Goal: Task Accomplishment & Management: Manage account settings

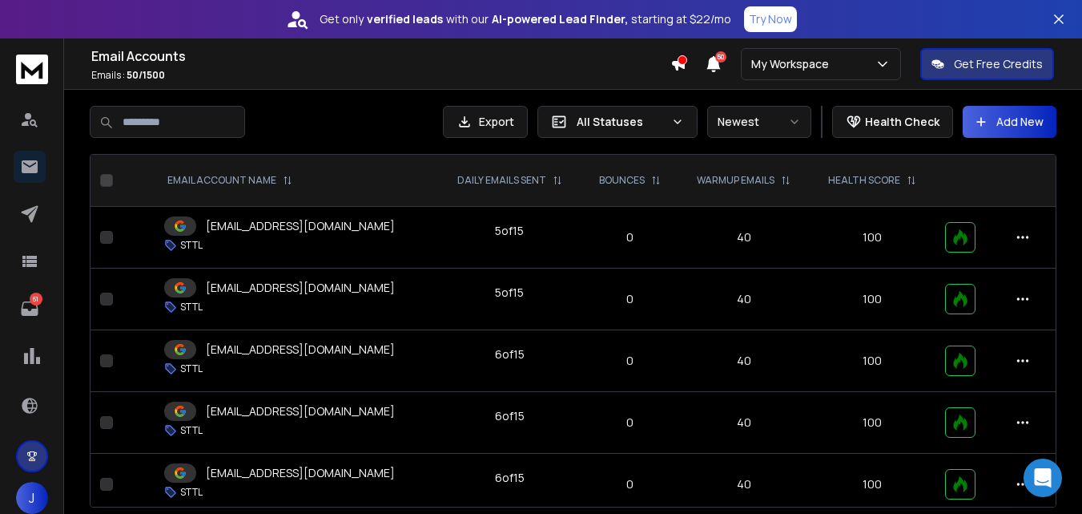
click at [1015, 128] on button "Add New" at bounding box center [1010, 122] width 94 height 32
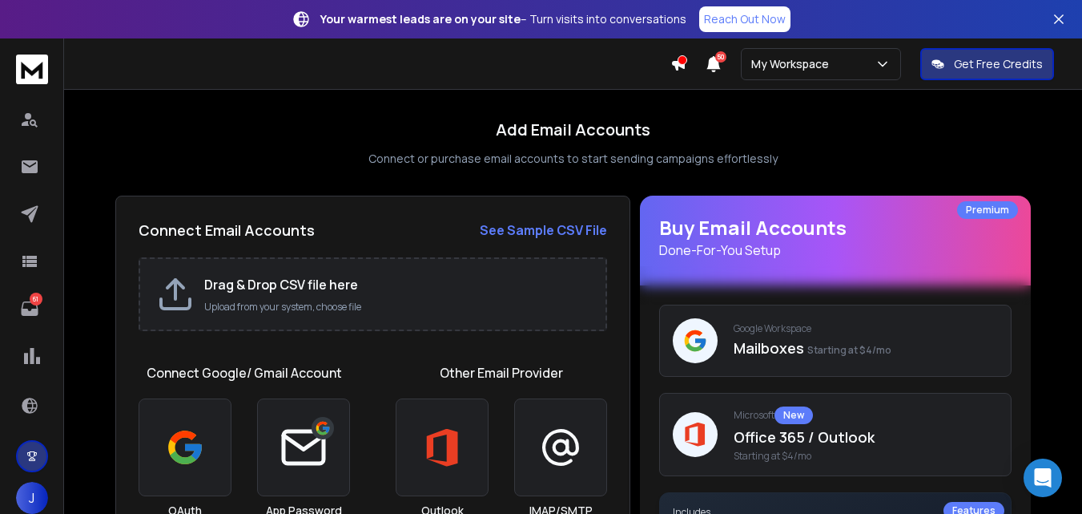
click at [191, 432] on icon at bounding box center [184, 436] width 26 height 13
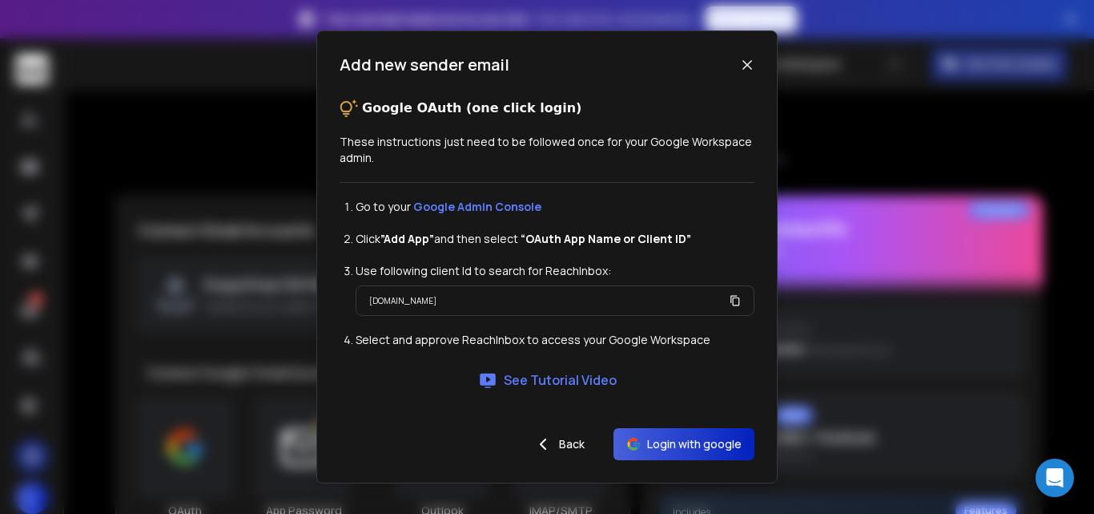
click at [659, 448] on button "Login with google" at bounding box center [684, 444] width 141 height 32
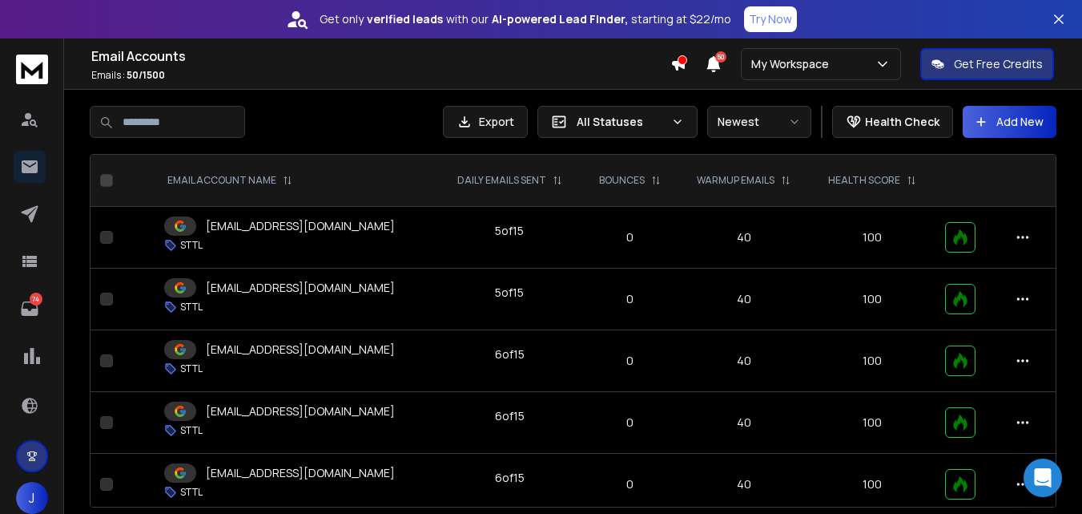
click at [1004, 124] on button "Add New" at bounding box center [1010, 122] width 94 height 32
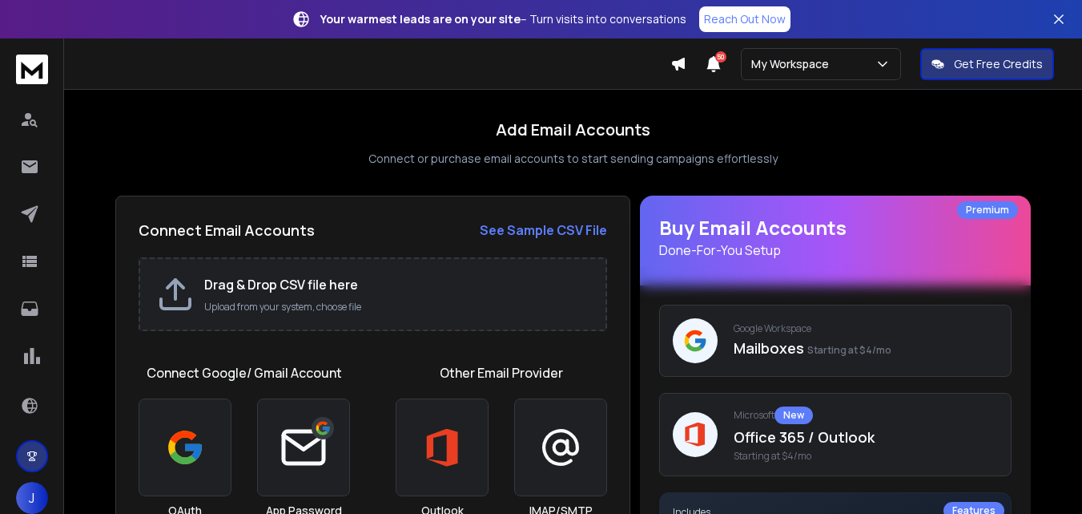
click at [225, 445] on div at bounding box center [185, 447] width 93 height 98
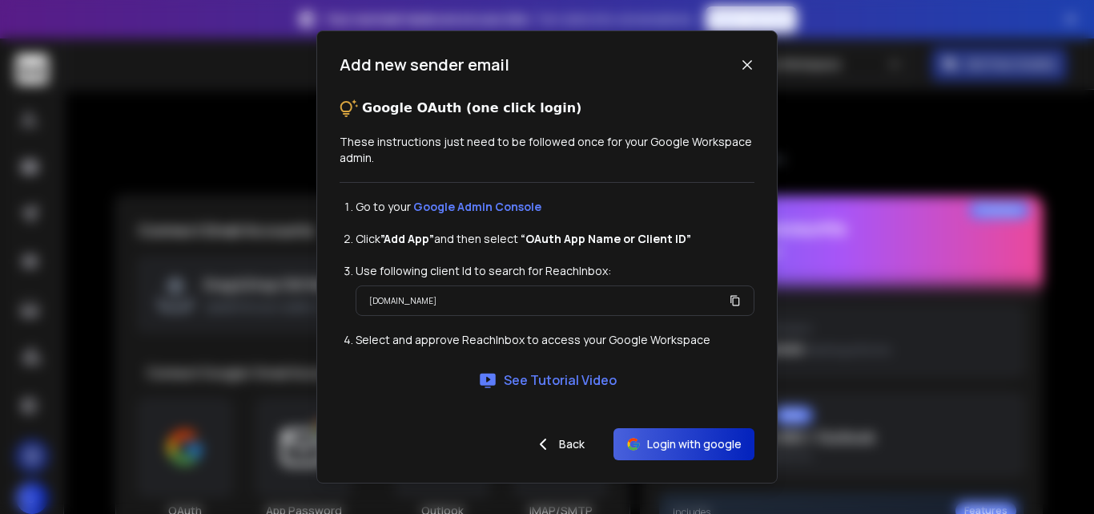
click at [698, 447] on button "Login with google" at bounding box center [684, 444] width 141 height 32
